Goal: Task Accomplishment & Management: Use online tool/utility

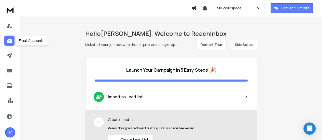
click at [10, 38] on icon at bounding box center [9, 41] width 6 height 6
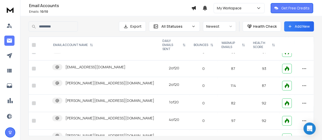
click at [92, 130] on td "[PERSON_NAME][EMAIL_ADDRESS][DOMAIN_NAME]" at bounding box center [103, 139] width 109 height 18
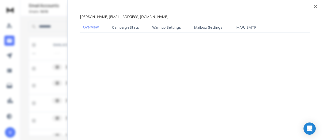
scroll to position [85, 0]
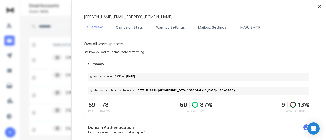
click at [319, 7] on icon "button" at bounding box center [318, 6] width 5 height 5
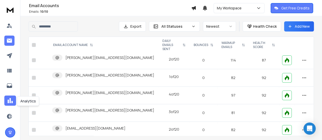
click at [9, 105] on link at bounding box center [10, 101] width 12 height 12
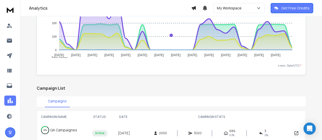
scroll to position [147, 0]
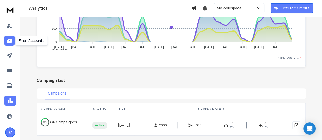
click at [10, 41] on icon at bounding box center [9, 41] width 5 height 4
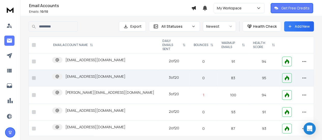
click at [124, 74] on div "[EMAIL_ADDRESS][DOMAIN_NAME]" at bounding box center [103, 77] width 103 height 6
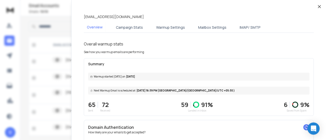
click at [319, 6] on icon "button" at bounding box center [318, 6] width 5 height 5
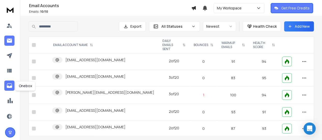
click at [10, 90] on link at bounding box center [9, 86] width 10 height 10
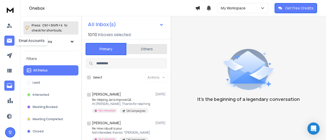
click at [7, 40] on icon at bounding box center [9, 41] width 6 height 6
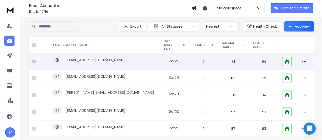
click at [104, 57] on p "[EMAIL_ADDRESS][DOMAIN_NAME]" at bounding box center [95, 59] width 60 height 5
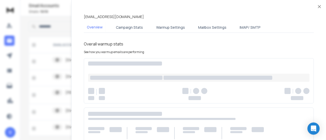
click at [144, 49] on div "Overall warmup stats See how you warmup emails are performing" at bounding box center [199, 47] width 230 height 13
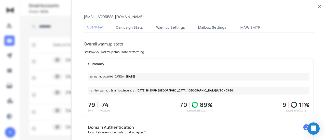
click at [163, 25] on button "Warmup Settings" at bounding box center [170, 27] width 35 height 11
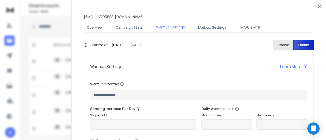
click at [124, 23] on button "Campaign Stats" at bounding box center [129, 27] width 33 height 11
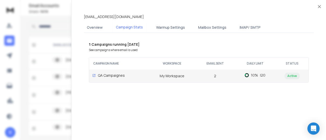
click at [101, 26] on button "Overview" at bounding box center [95, 27] width 22 height 11
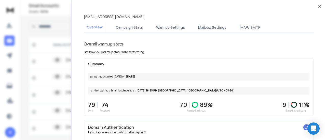
click at [169, 24] on button "Warmup Settings" at bounding box center [170, 27] width 35 height 11
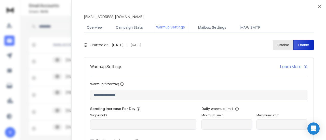
click at [212, 20] on div "[EMAIL_ADDRESS][DOMAIN_NAME] Overview Campaign Stats Warmup Settings Mailbox Se…" at bounding box center [199, 139] width 242 height 266
click at [206, 28] on button "Mailbox Settings" at bounding box center [212, 27] width 34 height 11
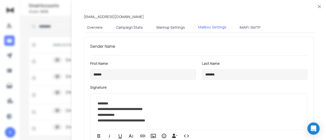
scroll to position [0, 0]
click at [247, 24] on button "IMAP/ SMTP" at bounding box center [249, 27] width 27 height 11
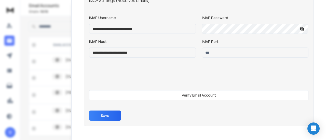
scroll to position [0, 0]
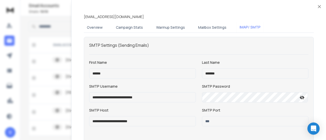
click at [93, 26] on button "Overview" at bounding box center [95, 27] width 22 height 11
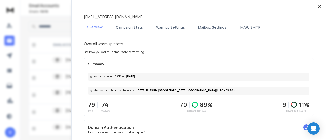
click at [316, 4] on icon "button" at bounding box center [318, 6] width 5 height 5
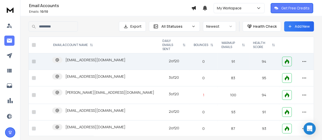
click at [93, 59] on p "[EMAIL_ADDRESS][DOMAIN_NAME]" at bounding box center [95, 59] width 60 height 5
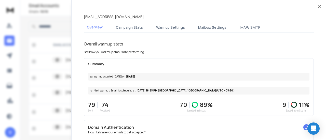
click at [226, 48] on div "Overall warmup stats See how you warmup emails are performing" at bounding box center [199, 47] width 230 height 13
click at [316, 6] on icon "button" at bounding box center [318, 6] width 5 height 5
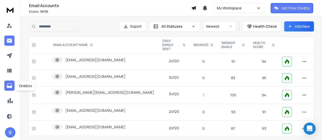
click at [10, 85] on icon at bounding box center [9, 86] width 6 height 6
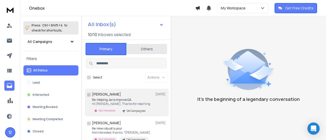
click at [126, 103] on p "Hi [PERSON_NAME], Thanks for reaching" at bounding box center [121, 104] width 58 height 4
click at [128, 96] on div "[PERSON_NAME] [DATE]" at bounding box center [129, 94] width 75 height 5
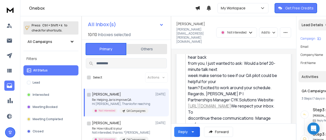
scroll to position [282, 0]
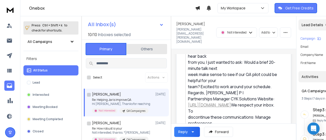
drag, startPoint x: 263, startPoint y: 93, endPoint x: 269, endPoint y: 107, distance: 15.5
click at [269, 107] on div "[DATE][DATE] 05:36 PM [PERSON_NAME] wrote: Hi [PERSON_NAME], I wanted to quickl…" at bounding box center [234, 99] width 92 height 336
copy div "Regards, [PERSON_NAME] P | Partnerships Manager CYK Solutions Website: [URL][DO…"
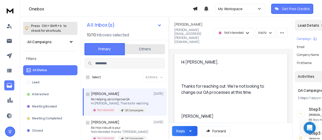
scroll to position [56, 0]
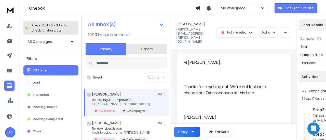
click at [246, 31] on p "Not Interested" at bounding box center [236, 33] width 19 height 4
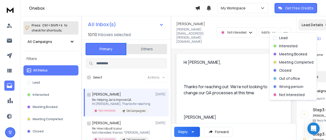
click at [237, 109] on div "Hi [PERSON_NAME], Thanks for reaching out. We're not looking to change our QA p…" at bounding box center [231, 101] width 96 height 85
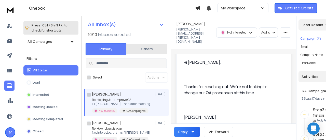
click at [4, 102] on div "MK" at bounding box center [10, 70] width 20 height 140
click at [7, 102] on icon at bounding box center [10, 101] width 8 height 8
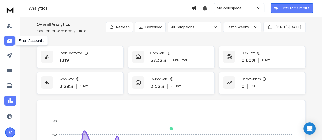
click at [7, 40] on icon at bounding box center [9, 41] width 5 height 4
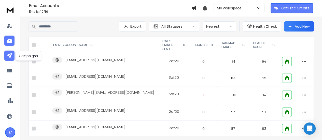
click at [7, 58] on icon at bounding box center [9, 56] width 6 height 6
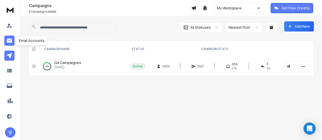
click at [13, 39] on link at bounding box center [9, 41] width 10 height 10
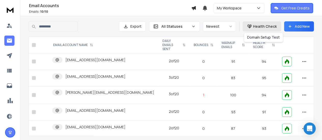
click at [258, 27] on p "Health Check" at bounding box center [265, 26] width 24 height 5
click at [242, 21] on button "Health Check" at bounding box center [261, 26] width 38 height 10
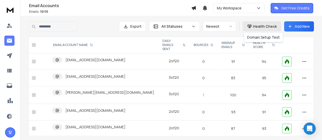
click at [242, 21] on button "Health Check" at bounding box center [261, 26] width 38 height 10
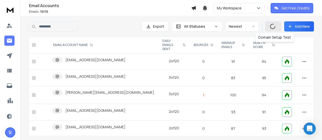
click at [128, 38] on th "EMAIL ACCOUNT NAME" at bounding box center [103, 45] width 109 height 17
